Goal: Task Accomplishment & Management: Manage account settings

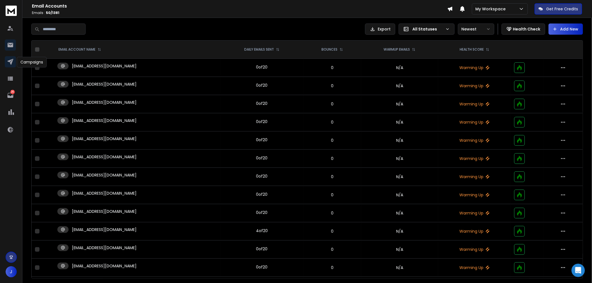
click at [12, 60] on icon at bounding box center [10, 62] width 6 height 6
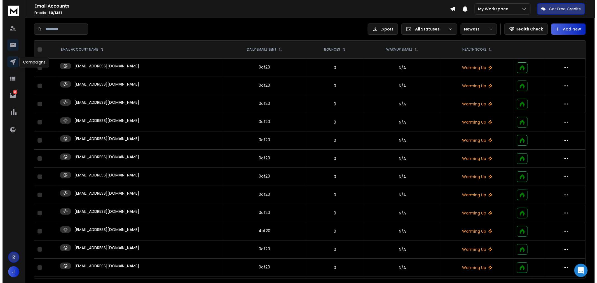
scroll to position [1, 0]
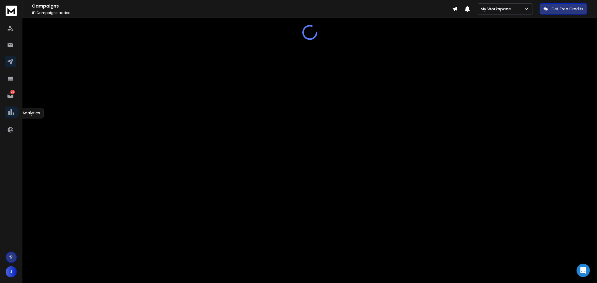
click at [13, 113] on icon at bounding box center [11, 112] width 8 height 8
click at [12, 113] on icon at bounding box center [11, 112] width 8 height 8
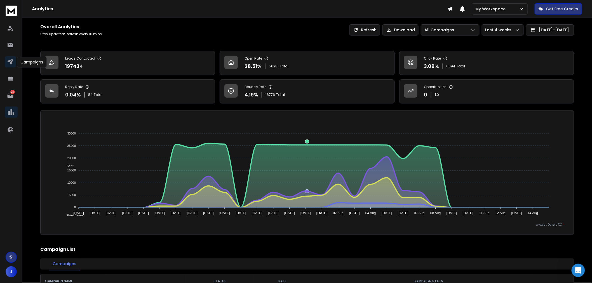
click at [12, 62] on icon at bounding box center [10, 62] width 6 height 6
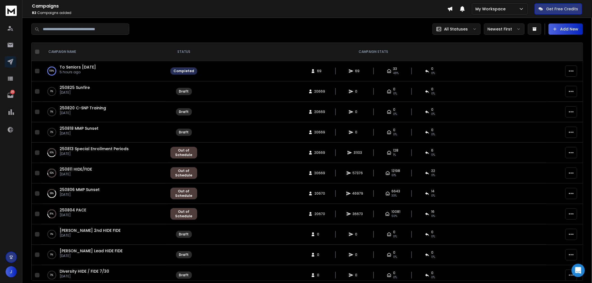
click at [167, 74] on td "Completed" at bounding box center [184, 71] width 34 height 20
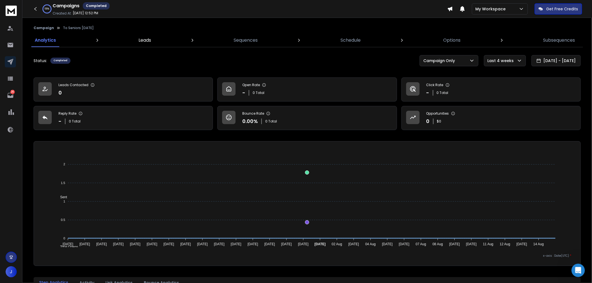
click at [144, 41] on p "Leads" at bounding box center [145, 40] width 13 height 7
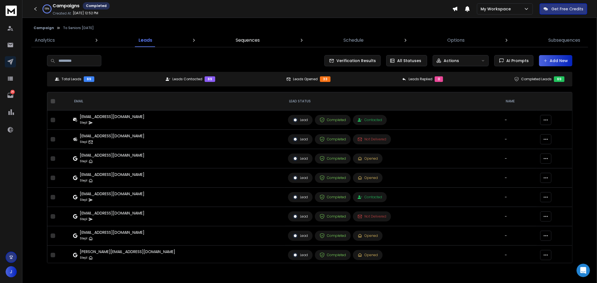
click at [245, 41] on p "Sequences" at bounding box center [248, 40] width 24 height 7
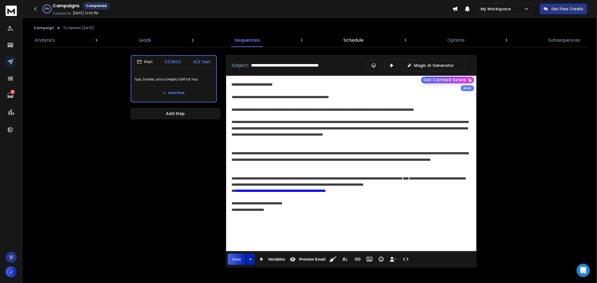
click at [359, 39] on p "Schedule" at bounding box center [354, 40] width 20 height 7
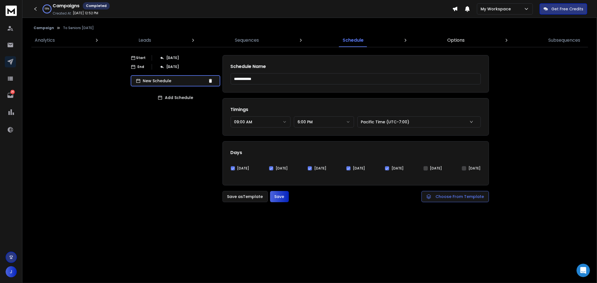
click at [457, 38] on p "Options" at bounding box center [455, 40] width 17 height 7
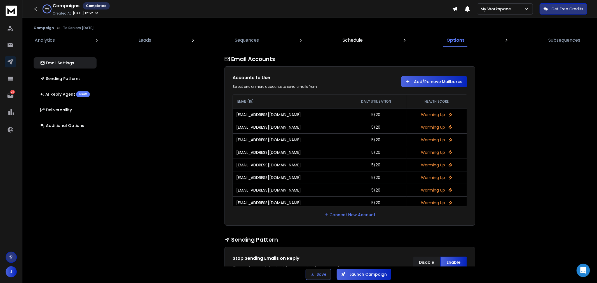
click at [346, 42] on p "Schedule" at bounding box center [353, 40] width 20 height 7
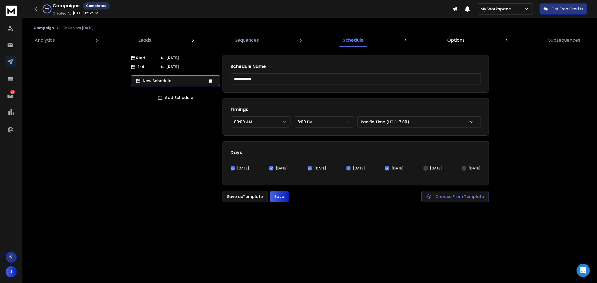
click at [465, 39] on link "Options" at bounding box center [456, 40] width 24 height 13
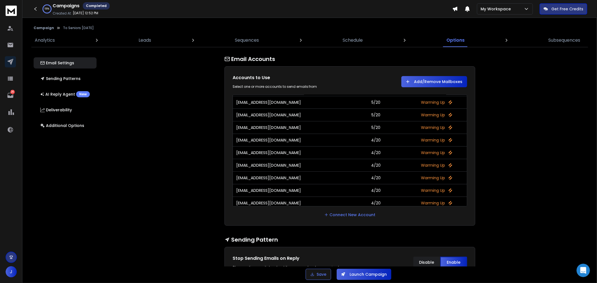
scroll to position [91, 0]
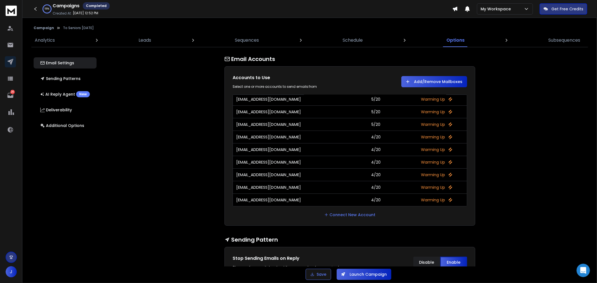
click at [406, 80] on icon "button" at bounding box center [408, 82] width 4 height 4
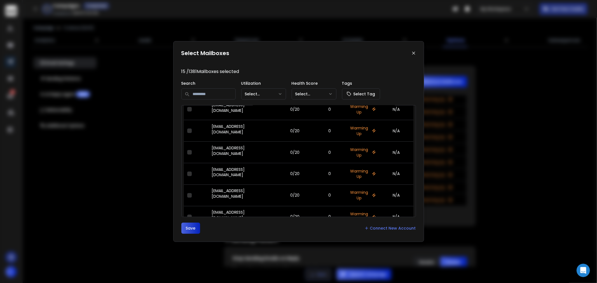
scroll to position [0, 0]
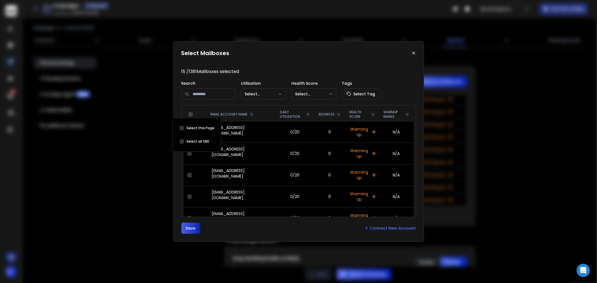
click at [191, 113] on button "Select this Page" at bounding box center [190, 114] width 4 height 4
click at [192, 226] on button "Save" at bounding box center [190, 228] width 19 height 11
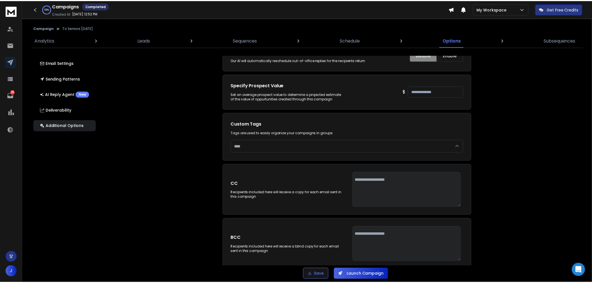
scroll to position [1044, 0]
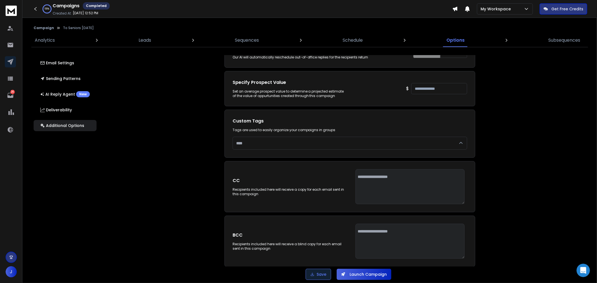
click at [317, 273] on button "Save" at bounding box center [318, 274] width 25 height 11
click at [11, 115] on icon at bounding box center [11, 112] width 6 height 6
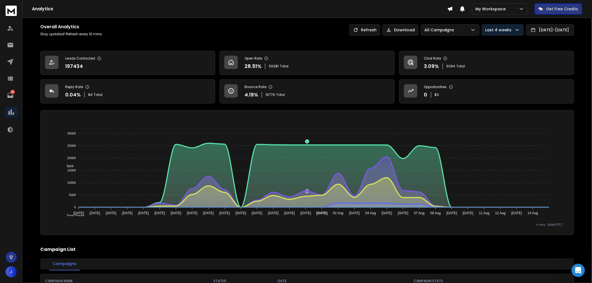
click at [486, 31] on p "Last 4 weeks" at bounding box center [500, 30] width 29 height 6
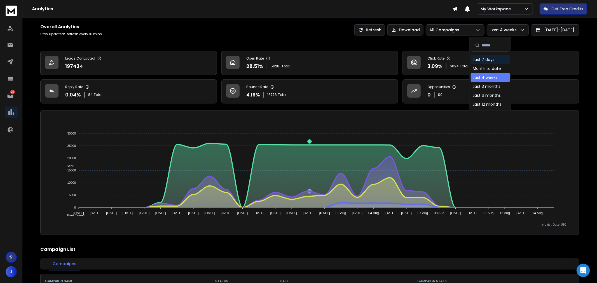
click at [487, 60] on div "Last 7 days" at bounding box center [484, 60] width 22 height 6
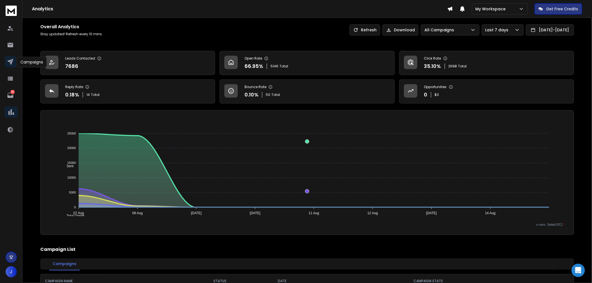
click at [13, 62] on icon at bounding box center [10, 62] width 7 height 7
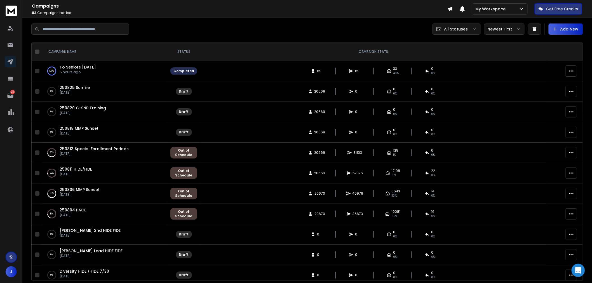
click at [86, 69] on span "To Seniors [DATE]" at bounding box center [78, 67] width 36 height 6
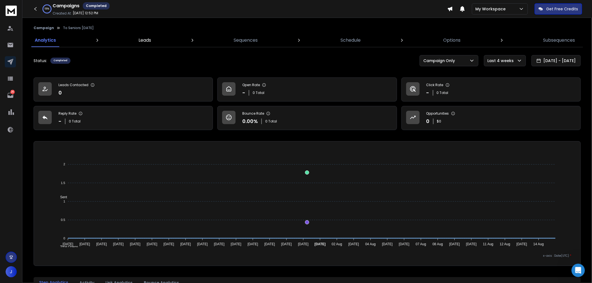
click at [144, 41] on p "Leads" at bounding box center [145, 40] width 13 height 7
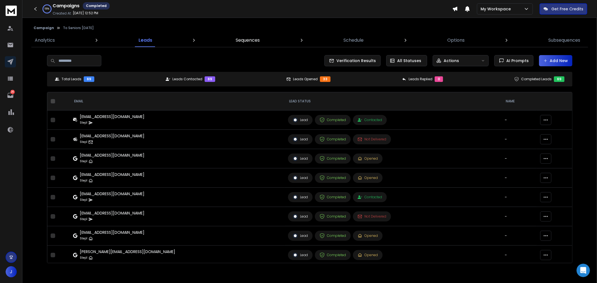
click at [244, 39] on p "Sequences" at bounding box center [248, 40] width 24 height 7
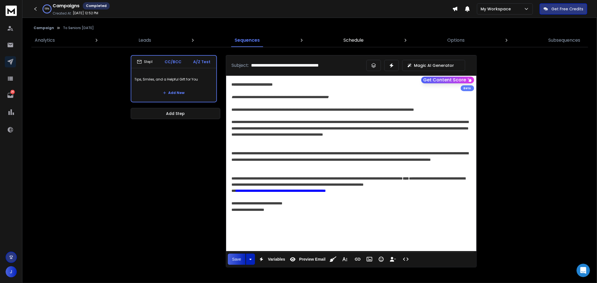
click at [348, 38] on p "Schedule" at bounding box center [354, 40] width 20 height 7
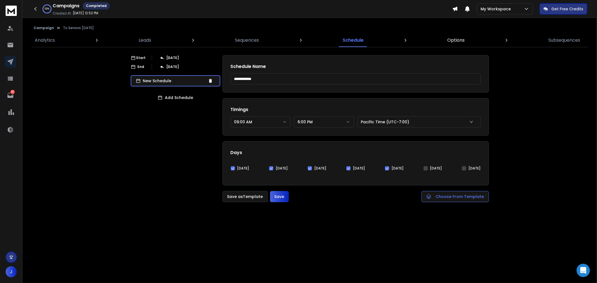
click at [460, 42] on p "Options" at bounding box center [455, 40] width 17 height 7
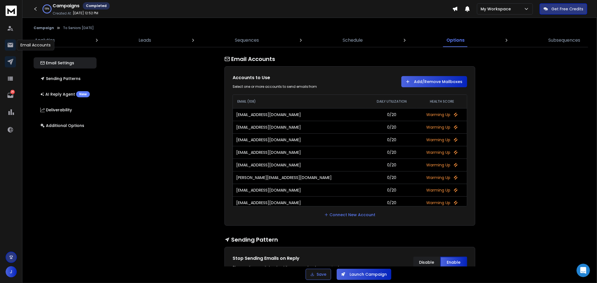
click at [12, 45] on icon at bounding box center [11, 45] width 6 height 4
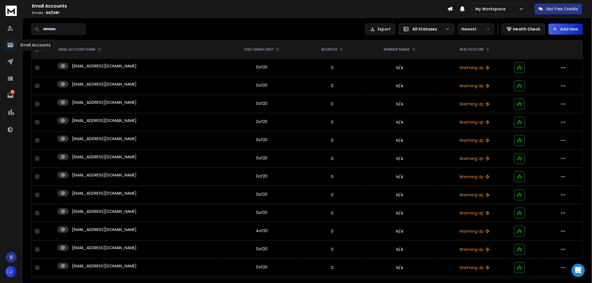
click at [11, 48] on icon at bounding box center [10, 45] width 7 height 7
click at [445, 27] on div "All Statuses" at bounding box center [427, 29] width 56 height 11
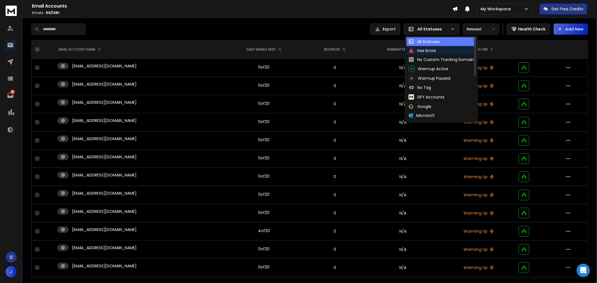
click at [425, 52] on div "Has Errors" at bounding box center [423, 51] width 28 height 6
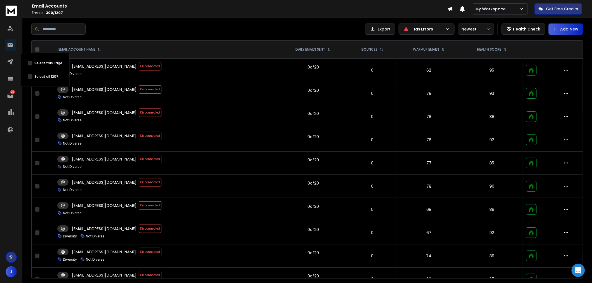
click at [29, 64] on button "Select this Page" at bounding box center [30, 63] width 4 height 4
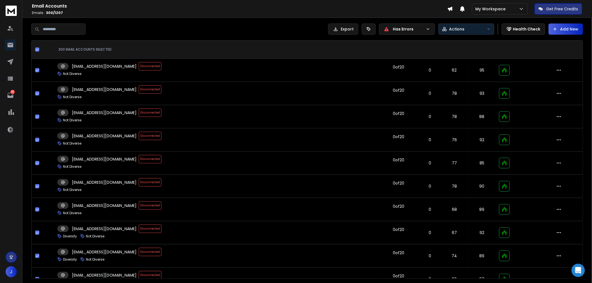
click at [460, 30] on p "Actions" at bounding box center [457, 29] width 15 height 6
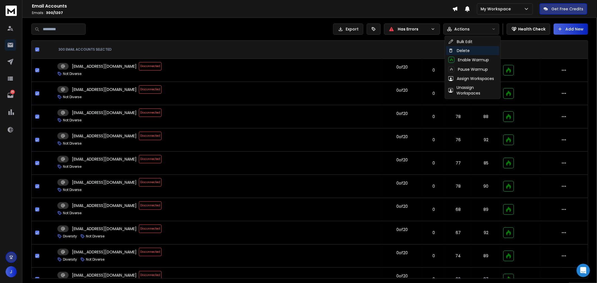
click at [460, 48] on div "Delete" at bounding box center [459, 51] width 21 height 6
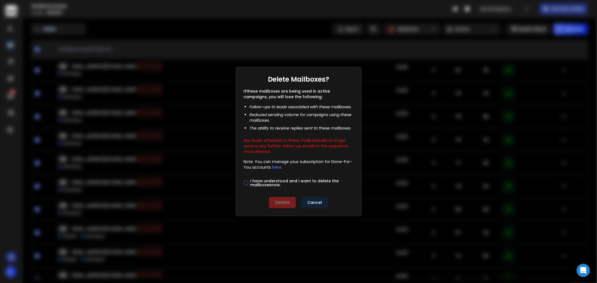
click at [247, 185] on button "I have understood and I want to delete the mailbox es now." at bounding box center [246, 183] width 4 height 4
click at [279, 206] on button "Delete" at bounding box center [282, 202] width 27 height 11
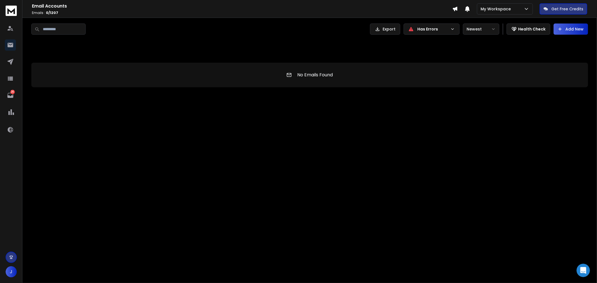
click at [424, 30] on p "Has Errors" at bounding box center [432, 29] width 31 height 6
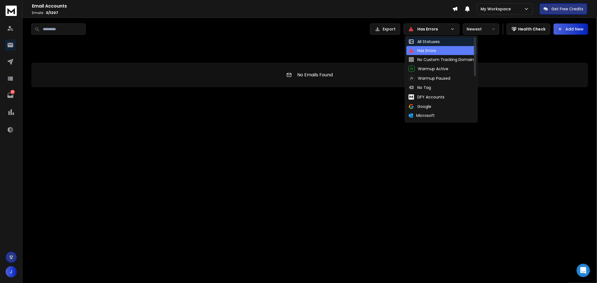
click at [426, 40] on div "All Statuses" at bounding box center [424, 42] width 31 height 6
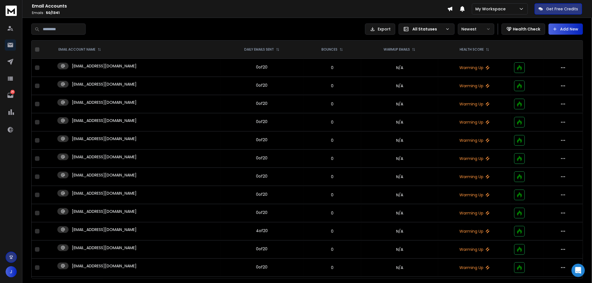
click at [450, 27] on icon at bounding box center [448, 29] width 4 height 4
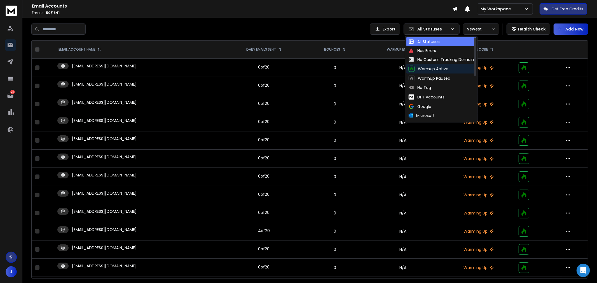
click at [427, 66] on div "Warmup Active" at bounding box center [429, 69] width 40 height 6
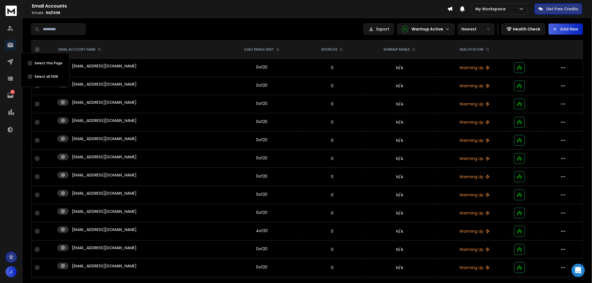
click at [30, 61] on button "Select this Page" at bounding box center [30, 63] width 4 height 4
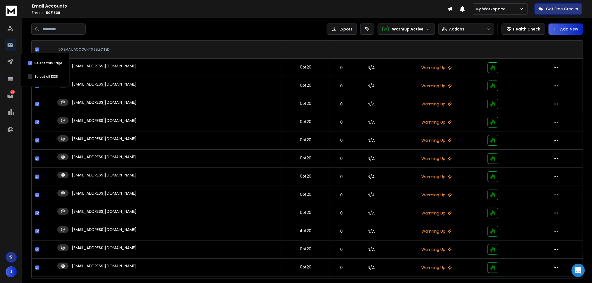
click at [29, 75] on button "Select this Page" at bounding box center [30, 76] width 4 height 4
click at [31, 63] on button "Select this Page" at bounding box center [30, 63] width 4 height 4
click at [410, 30] on p "Warmup Active" at bounding box center [408, 29] width 32 height 6
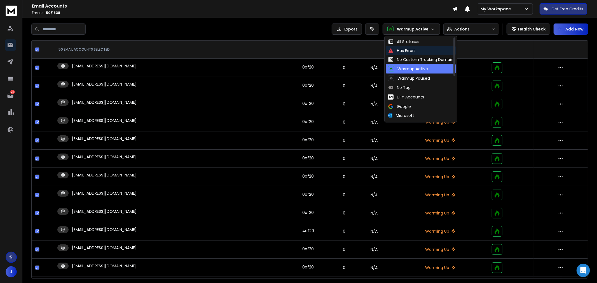
click at [405, 49] on div "Has Errors" at bounding box center [402, 51] width 28 height 6
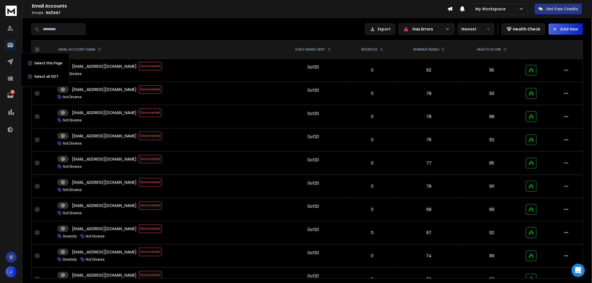
click at [29, 76] on button "Select this Page" at bounding box center [30, 76] width 4 height 4
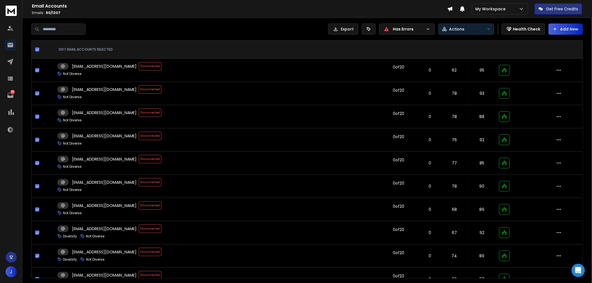
click at [463, 30] on p "Actions" at bounding box center [457, 29] width 15 height 6
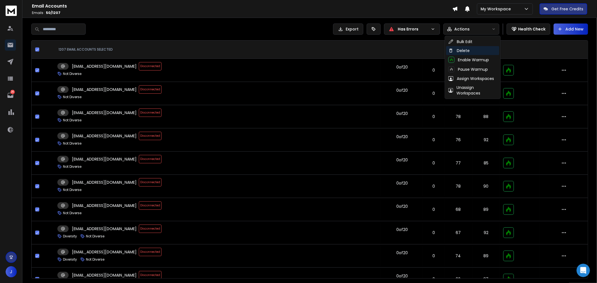
click at [466, 48] on div "Delete" at bounding box center [459, 51] width 21 height 6
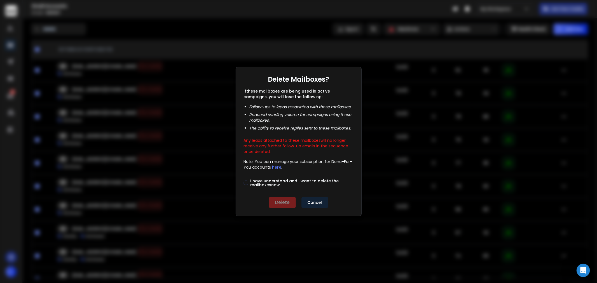
click at [247, 185] on button "I have understood and I want to delete the mailbox es now." at bounding box center [246, 183] width 4 height 4
click at [283, 204] on button "Delete" at bounding box center [282, 202] width 27 height 11
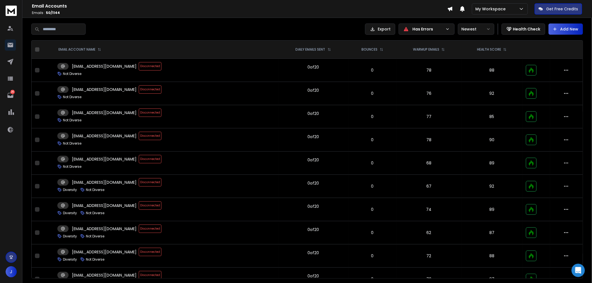
click at [444, 29] on p "Has Errors" at bounding box center [428, 29] width 31 height 6
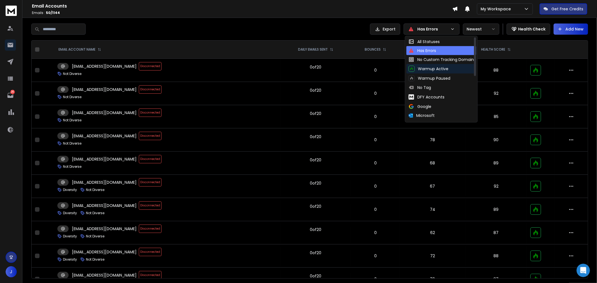
click at [435, 66] on div "Warmup Active" at bounding box center [429, 69] width 40 height 6
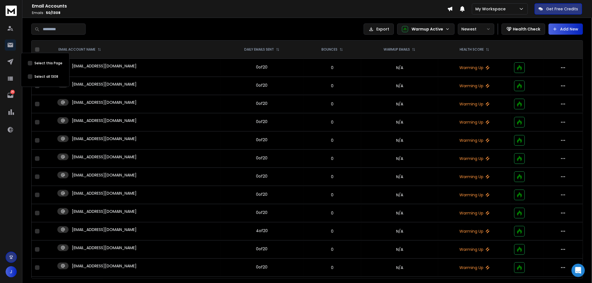
click at [30, 62] on button "Select this Page" at bounding box center [30, 63] width 4 height 4
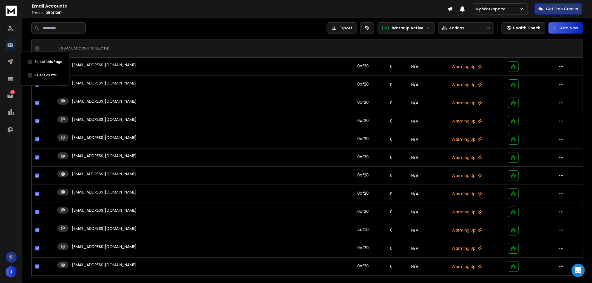
click at [31, 61] on button "Select this Page" at bounding box center [30, 62] width 4 height 4
click at [8, 29] on icon at bounding box center [11, 29] width 6 height 3
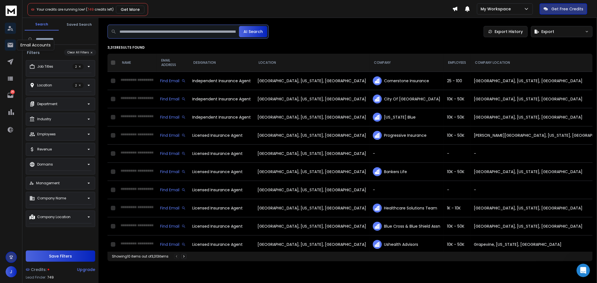
click at [10, 46] on icon at bounding box center [11, 45] width 6 height 4
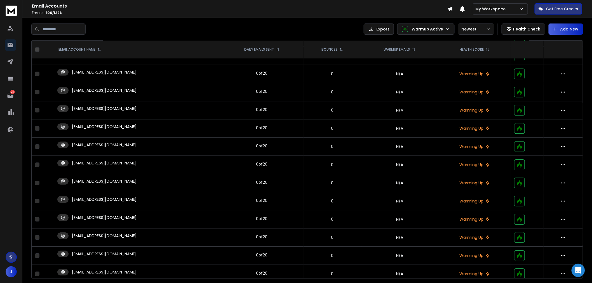
scroll to position [564, 0]
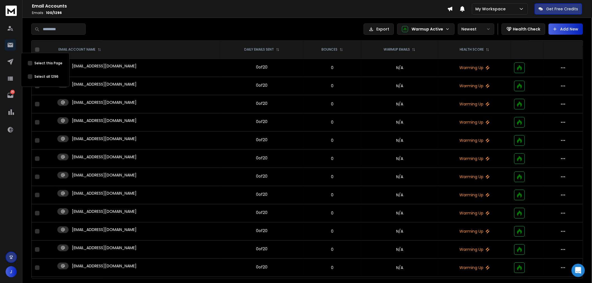
click at [36, 50] on button "Select this Page" at bounding box center [37, 49] width 4 height 4
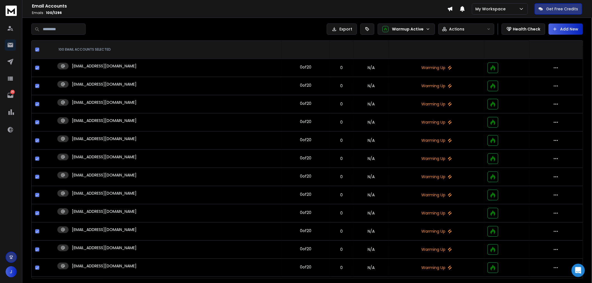
click at [180, 50] on div "100 EMAIL ACCOUNTS SELECTED" at bounding box center [168, 49] width 219 height 4
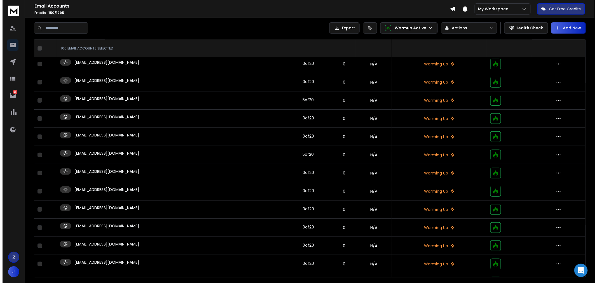
scroll to position [1742, 0]
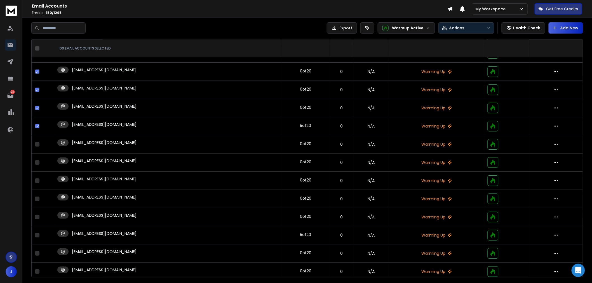
click at [450, 27] on div "Actions" at bounding box center [463, 28] width 43 height 6
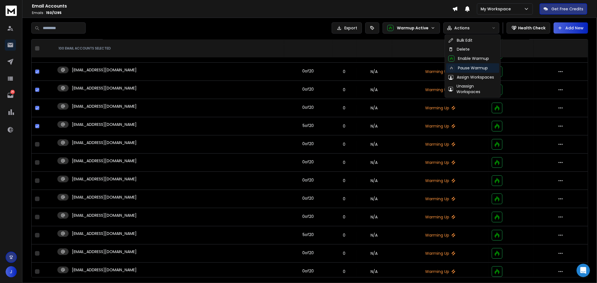
click at [459, 67] on div "Pause Warmup" at bounding box center [468, 68] width 39 height 6
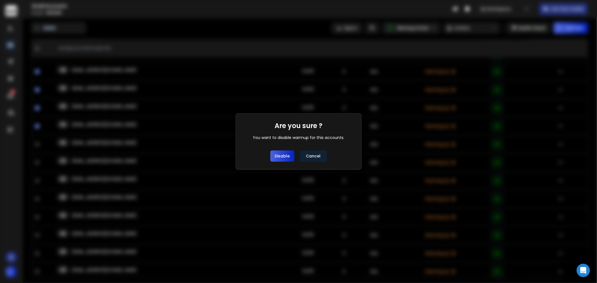
click at [279, 155] on button "Disable" at bounding box center [282, 156] width 24 height 11
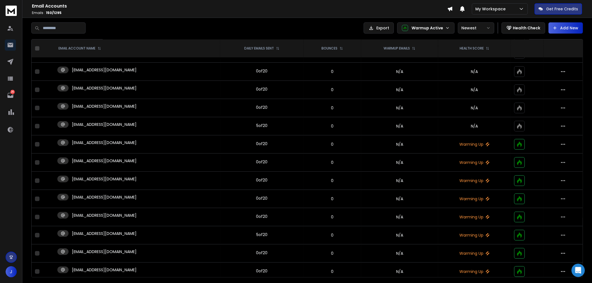
click at [436, 27] on p "Warmup Active" at bounding box center [428, 28] width 32 height 6
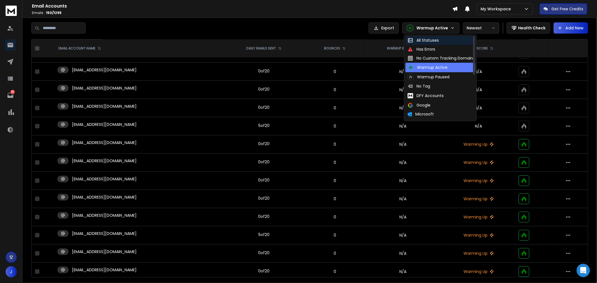
click at [425, 41] on div "All Statuses" at bounding box center [423, 41] width 31 height 6
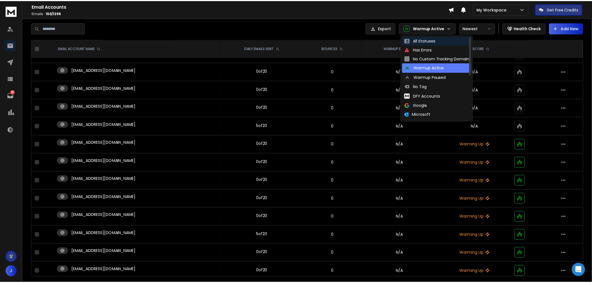
scroll to position [0, 0]
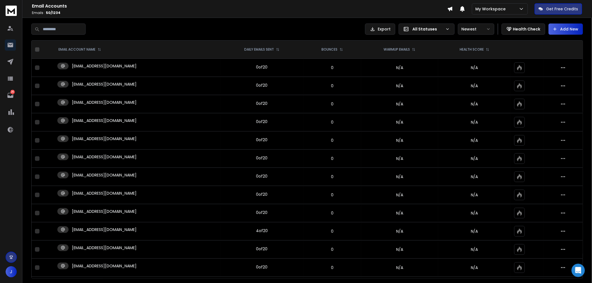
click at [436, 27] on p "All Statuses" at bounding box center [428, 29] width 31 height 6
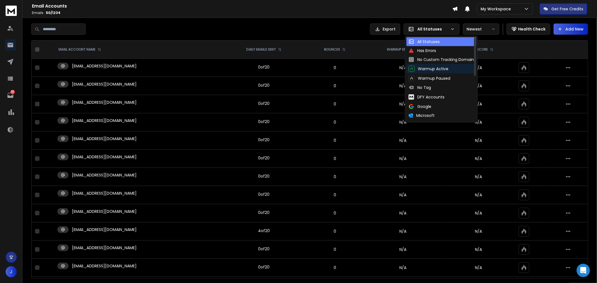
click at [433, 68] on div "Warmup Active" at bounding box center [429, 69] width 40 height 6
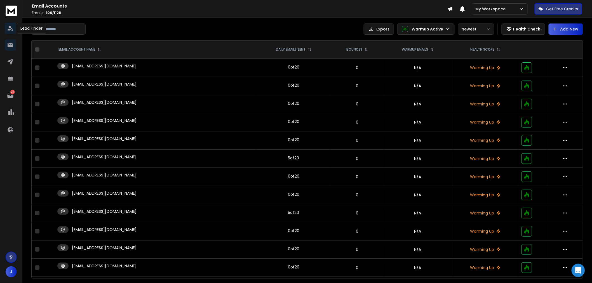
click at [10, 30] on icon at bounding box center [11, 29] width 6 height 3
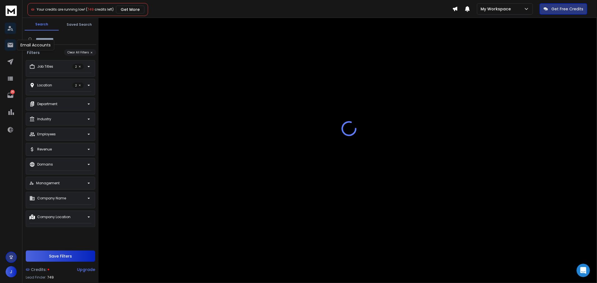
click at [10, 41] on link at bounding box center [10, 44] width 11 height 11
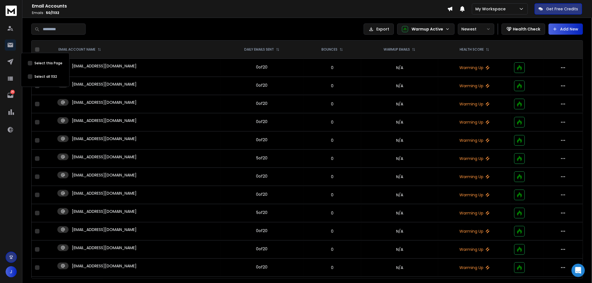
click at [31, 62] on button "Select this Page" at bounding box center [30, 63] width 4 height 4
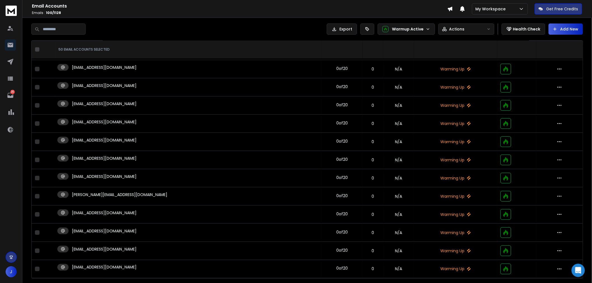
scroll to position [974, 0]
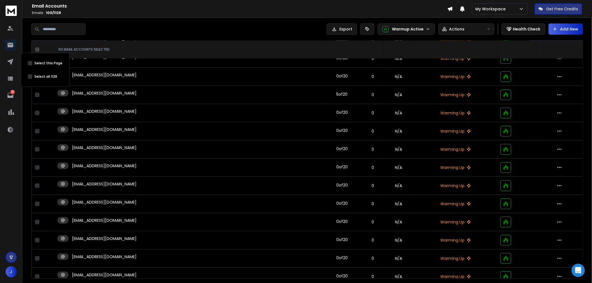
click at [31, 64] on button "Select this Page" at bounding box center [30, 63] width 4 height 4
click at [151, 33] on div at bounding box center [177, 29] width 292 height 11
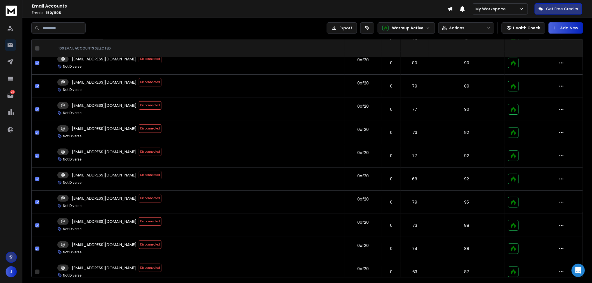
scroll to position [0, 0]
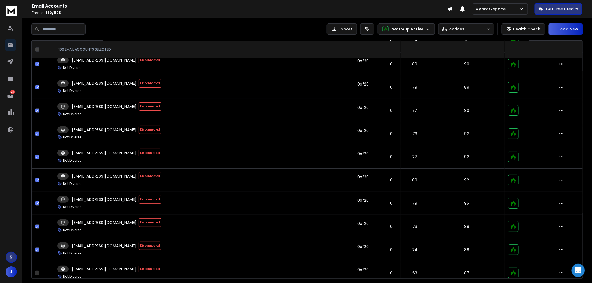
click at [38, 252] on button "button" at bounding box center [37, 250] width 4 height 4
click at [39, 229] on button "button" at bounding box center [37, 227] width 4 height 4
click at [36, 206] on button "button" at bounding box center [37, 203] width 4 height 4
click at [38, 183] on button "button" at bounding box center [37, 180] width 4 height 4
click at [37, 159] on button "button" at bounding box center [37, 157] width 4 height 4
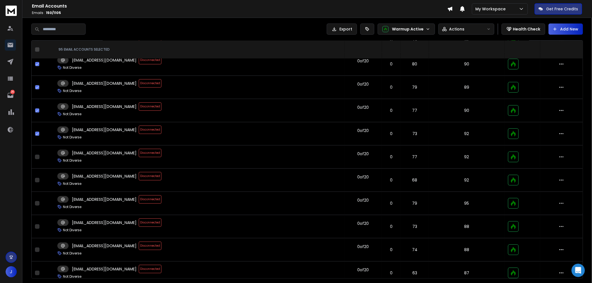
click at [35, 136] on div at bounding box center [44, 134] width 19 height 4
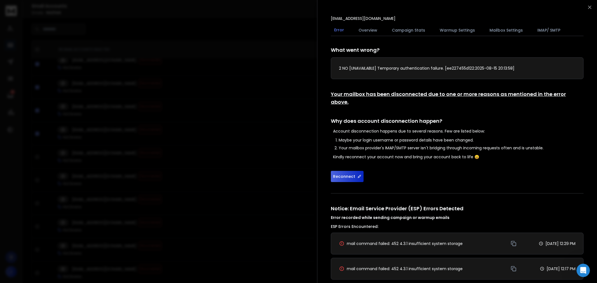
drag, startPoint x: 589, startPoint y: 6, endPoint x: 497, endPoint y: 21, distance: 93.4
click at [589, 6] on icon "button" at bounding box center [590, 7] width 6 height 6
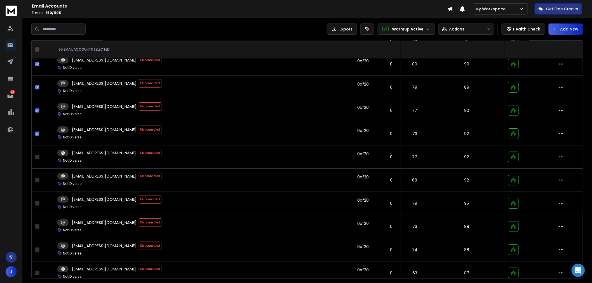
click at [38, 136] on button "button" at bounding box center [37, 134] width 4 height 4
click at [38, 113] on button "button" at bounding box center [37, 110] width 4 height 4
click at [37, 90] on button "button" at bounding box center [37, 87] width 4 height 4
click at [35, 66] on button "button" at bounding box center [37, 64] width 4 height 4
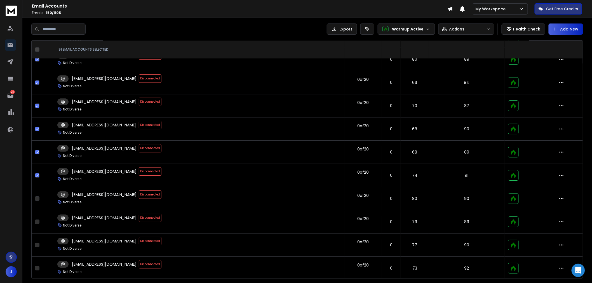
click at [37, 62] on button "button" at bounding box center [37, 59] width 4 height 4
click at [38, 85] on button "button" at bounding box center [37, 82] width 4 height 4
click at [38, 108] on button "button" at bounding box center [37, 106] width 4 height 4
click at [38, 131] on button "button" at bounding box center [37, 129] width 4 height 4
click at [36, 155] on button "button" at bounding box center [37, 152] width 4 height 4
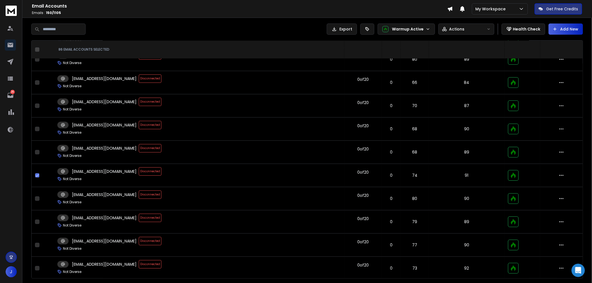
click at [36, 178] on button "button" at bounding box center [37, 175] width 4 height 4
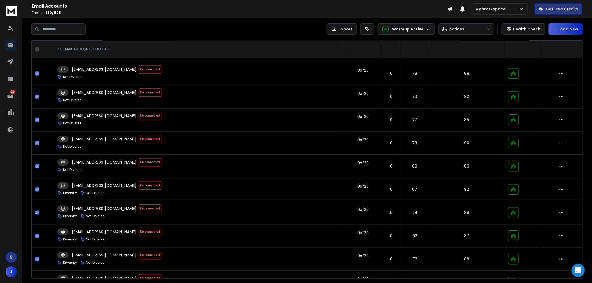
click at [37, 76] on button "button" at bounding box center [37, 73] width 4 height 4
drag, startPoint x: 38, startPoint y: 96, endPoint x: 41, endPoint y: 106, distance: 9.9
click at [38, 97] on button "button" at bounding box center [37, 97] width 4 height 4
click at [38, 122] on button "button" at bounding box center [37, 120] width 4 height 4
click at [35, 144] on button "button" at bounding box center [37, 143] width 4 height 4
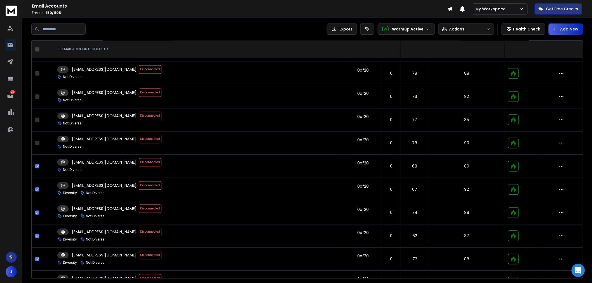
click at [37, 164] on td at bounding box center [43, 166] width 22 height 23
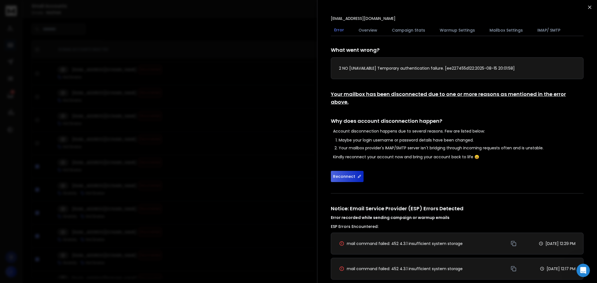
click at [590, 6] on icon "button" at bounding box center [590, 7] width 6 height 6
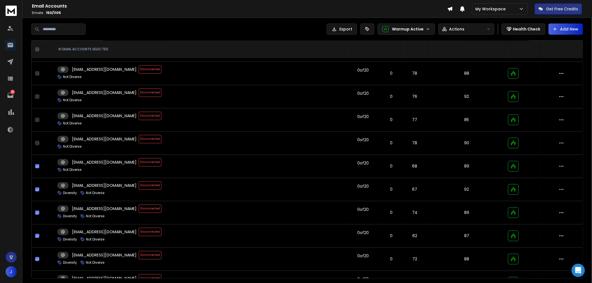
click at [36, 169] on button "button" at bounding box center [37, 166] width 4 height 4
click at [37, 191] on button "button" at bounding box center [37, 190] width 4 height 4
click at [37, 215] on button "button" at bounding box center [37, 213] width 4 height 4
click at [36, 239] on button "button" at bounding box center [37, 236] width 4 height 4
click at [38, 262] on button "button" at bounding box center [37, 259] width 4 height 4
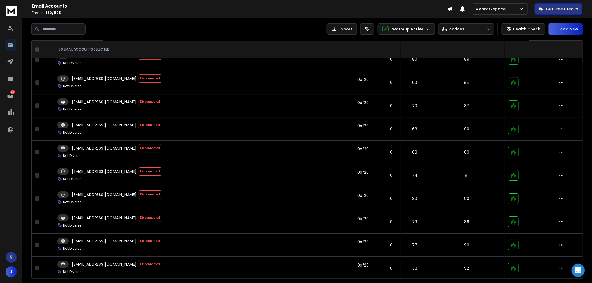
scroll to position [1478, 0]
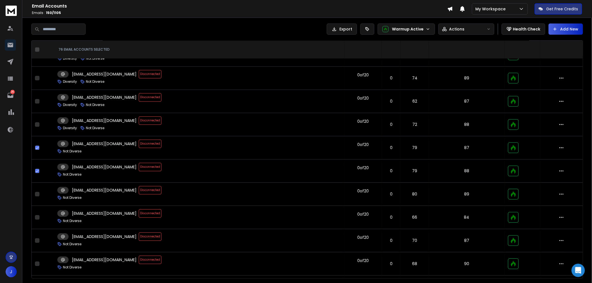
click at [38, 172] on button "button" at bounding box center [37, 171] width 4 height 4
click at [38, 150] on button "button" at bounding box center [37, 148] width 4 height 4
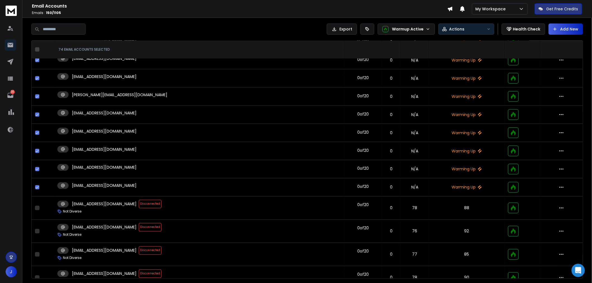
click at [458, 28] on p "Actions" at bounding box center [457, 29] width 15 height 6
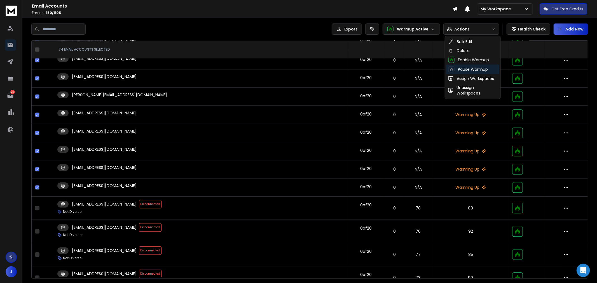
click at [465, 69] on div "Pause Warmup" at bounding box center [468, 69] width 39 height 6
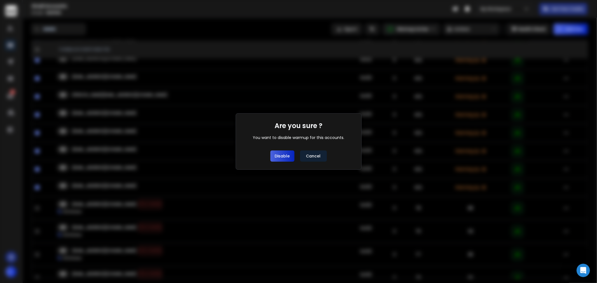
click at [284, 155] on button "Disable" at bounding box center [282, 156] width 24 height 11
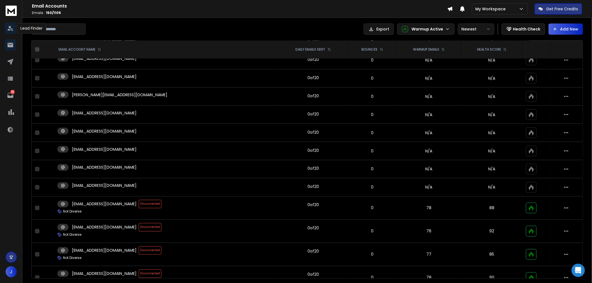
click at [10, 30] on icon at bounding box center [11, 29] width 6 height 3
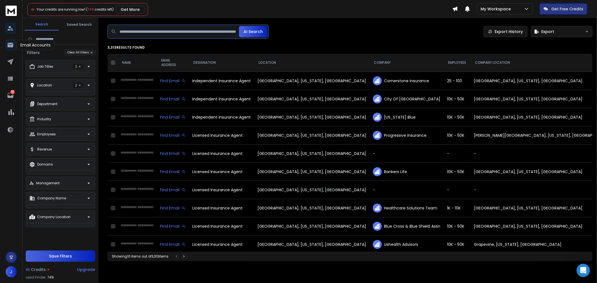
click at [8, 44] on icon at bounding box center [10, 45] width 7 height 7
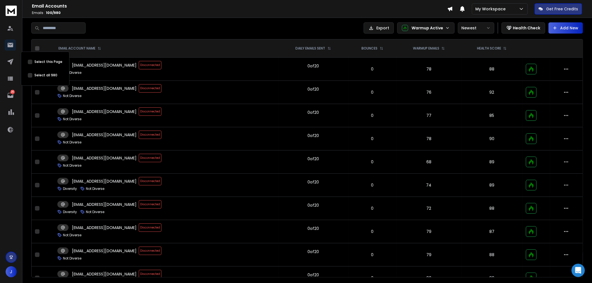
click at [29, 75] on button "Select this Page" at bounding box center [30, 75] width 4 height 4
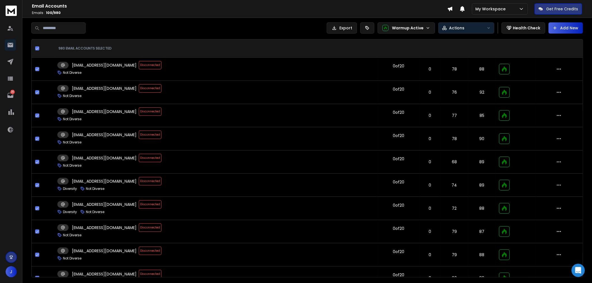
click at [474, 28] on div "Actions" at bounding box center [463, 28] width 43 height 6
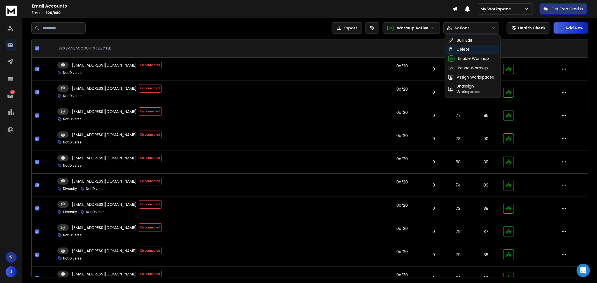
click at [460, 48] on div "Delete" at bounding box center [459, 49] width 21 height 6
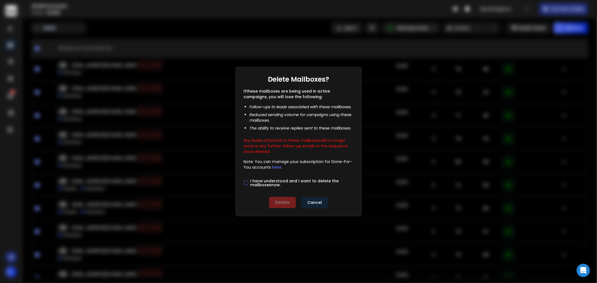
click at [246, 185] on button "I have understood and I want to delete the mailbox es now." at bounding box center [246, 183] width 4 height 4
click at [288, 205] on button "Delete" at bounding box center [282, 202] width 27 height 11
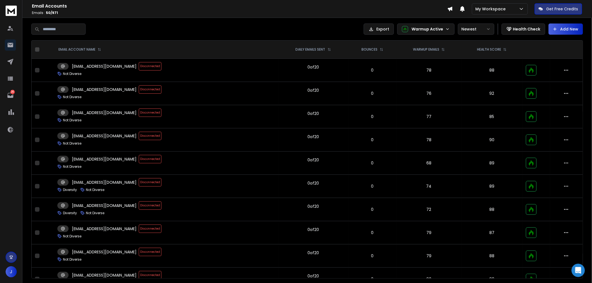
click at [447, 26] on div "Warmup Active" at bounding box center [426, 29] width 57 height 11
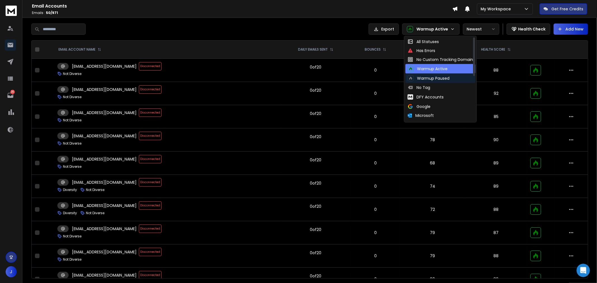
click at [426, 76] on div "Warmup Paused" at bounding box center [429, 78] width 42 height 6
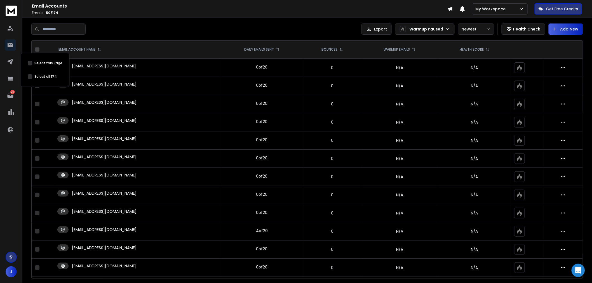
click at [30, 76] on button "Select this Page" at bounding box center [30, 76] width 4 height 4
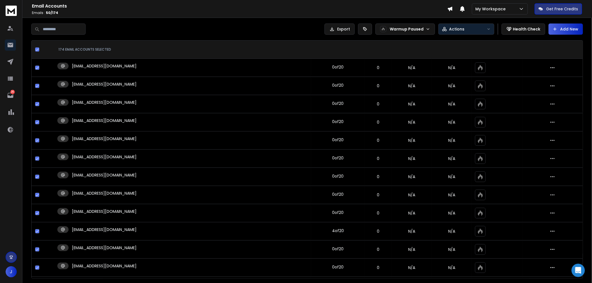
click at [483, 30] on div "Actions" at bounding box center [463, 29] width 43 height 6
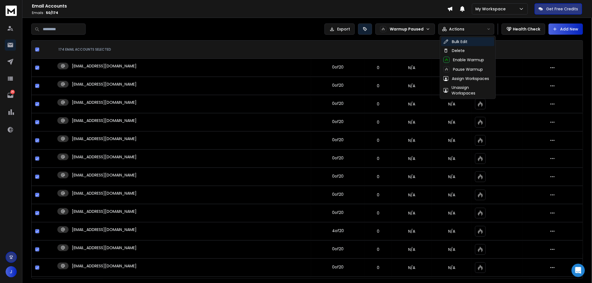
click at [371, 29] on button at bounding box center [365, 29] width 14 height 11
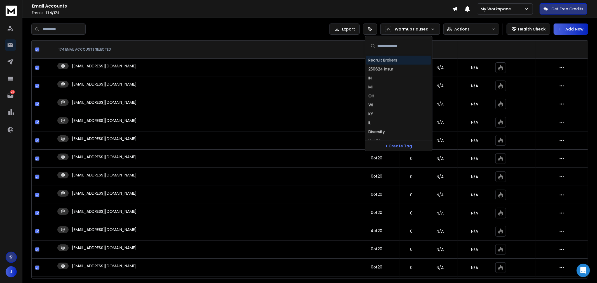
click at [397, 146] on p "+ Create Tag" at bounding box center [398, 146] width 27 height 6
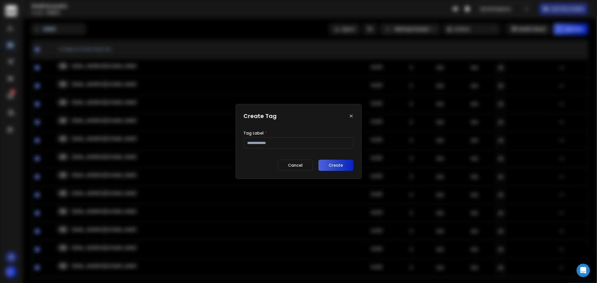
click at [268, 141] on input "text" at bounding box center [299, 142] width 110 height 11
click at [345, 165] on button "Create" at bounding box center [336, 165] width 35 height 11
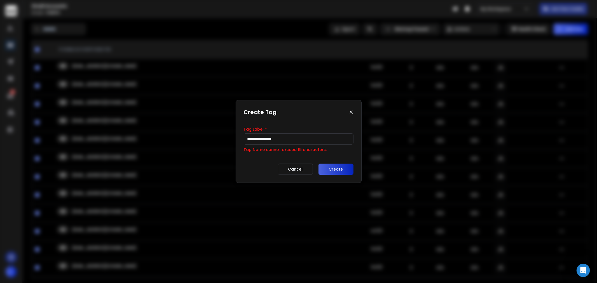
click at [278, 138] on input "**********" at bounding box center [299, 139] width 110 height 11
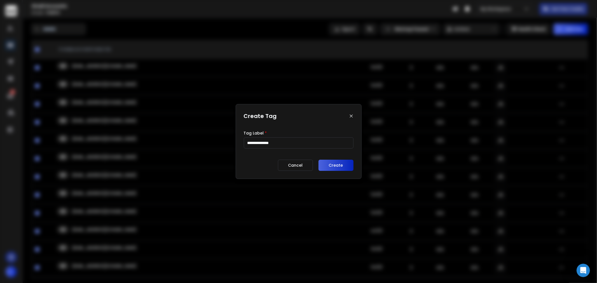
type input "**********"
click at [329, 164] on button "Create" at bounding box center [336, 165] width 35 height 11
